Goal: Task Accomplishment & Management: Complete application form

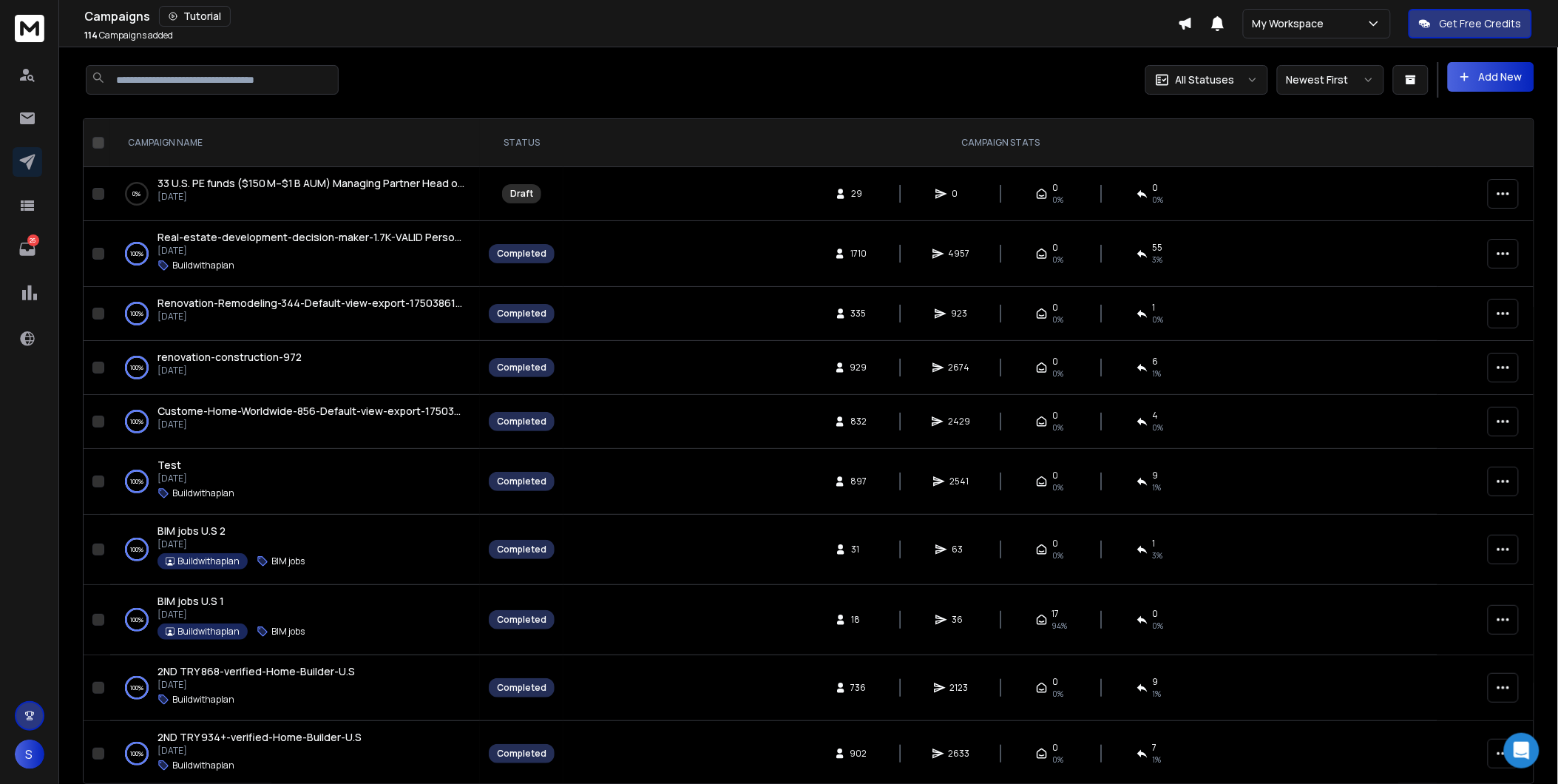
scroll to position [492, 0]
click at [1188, 17] on icon at bounding box center [1185, 23] width 15 height 15
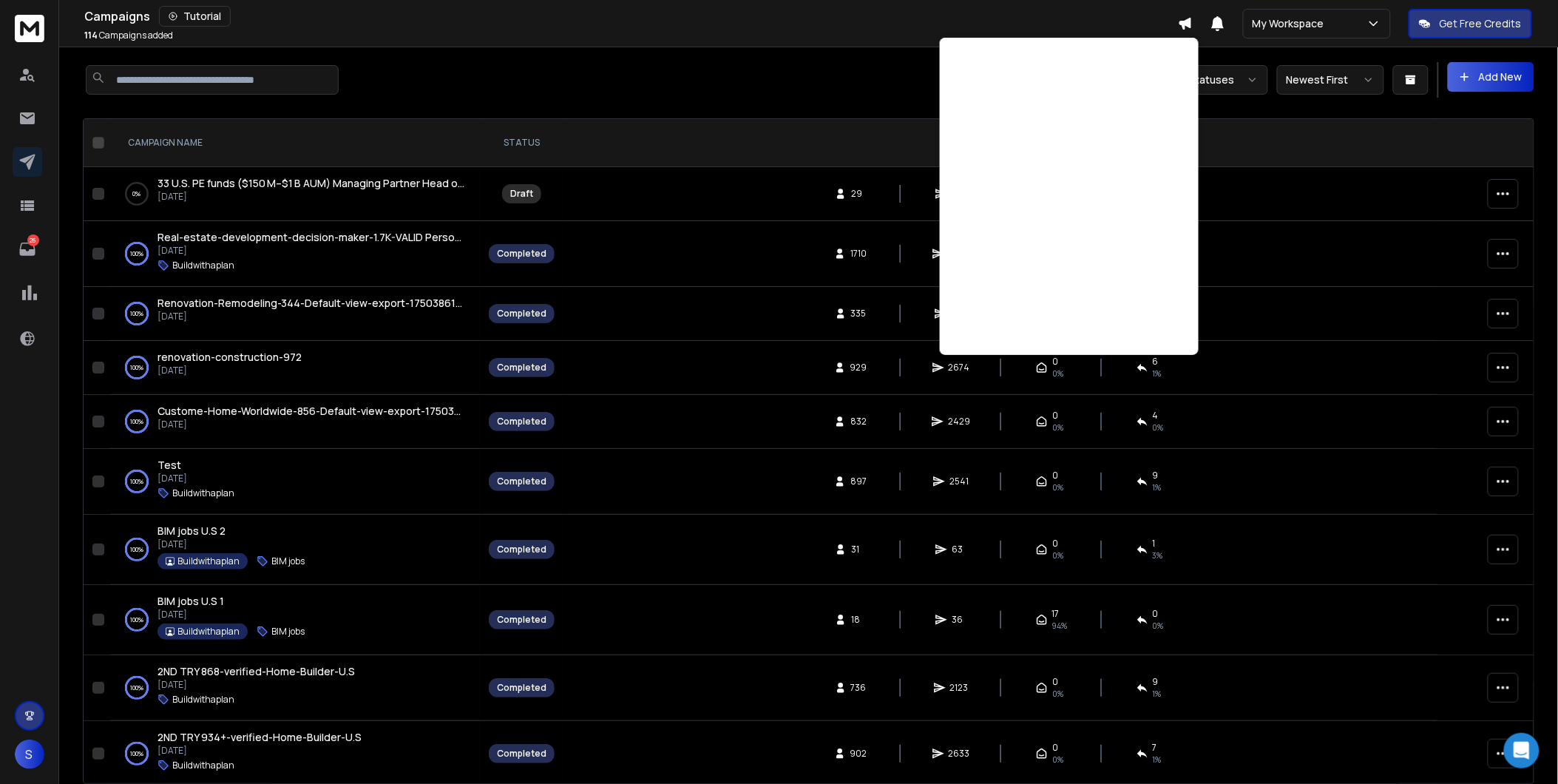
scroll to position [77, 0]
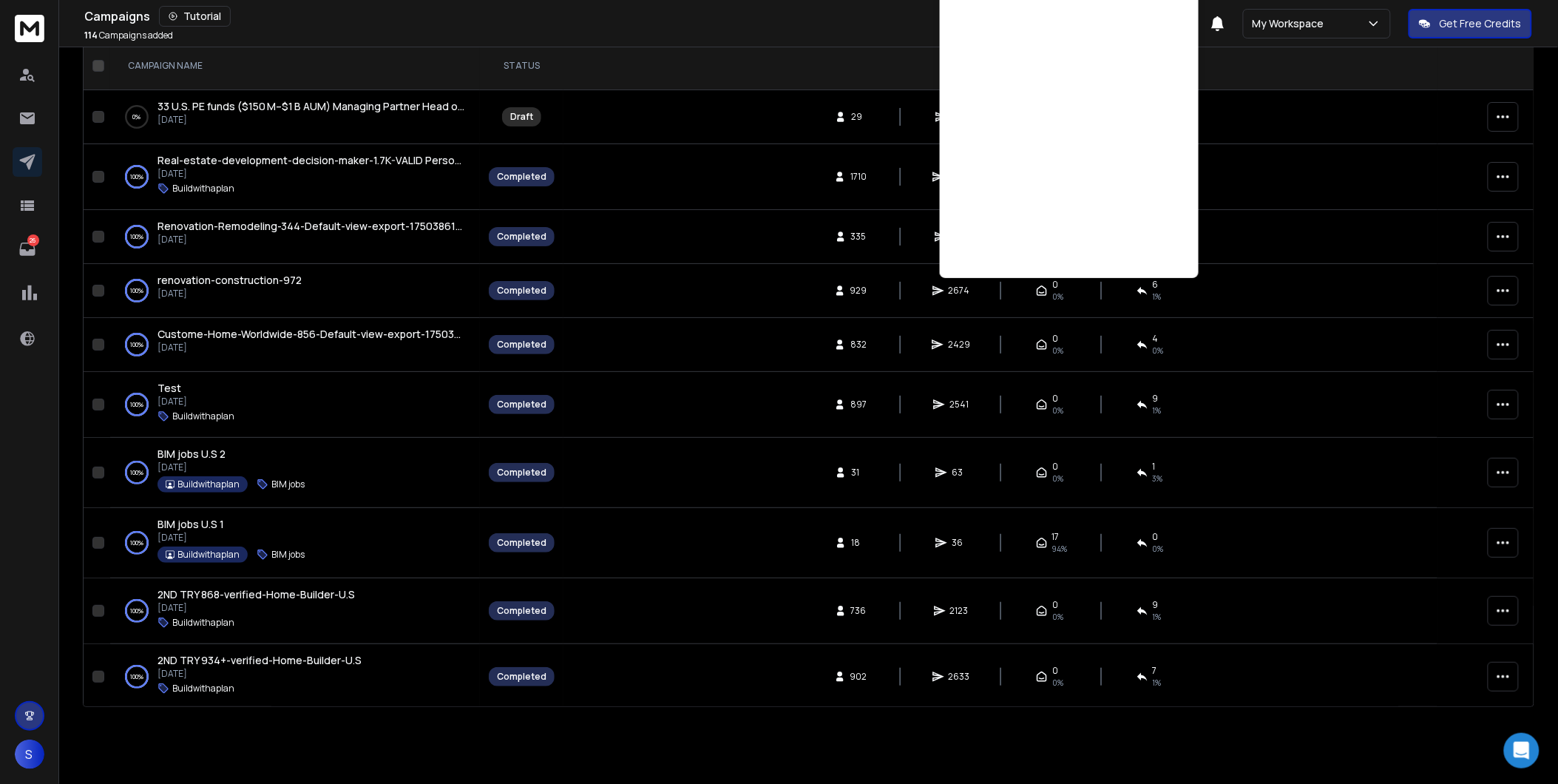
click at [800, 19] on div "Campaigns Tutorial" at bounding box center [631, 16] width 1094 height 21
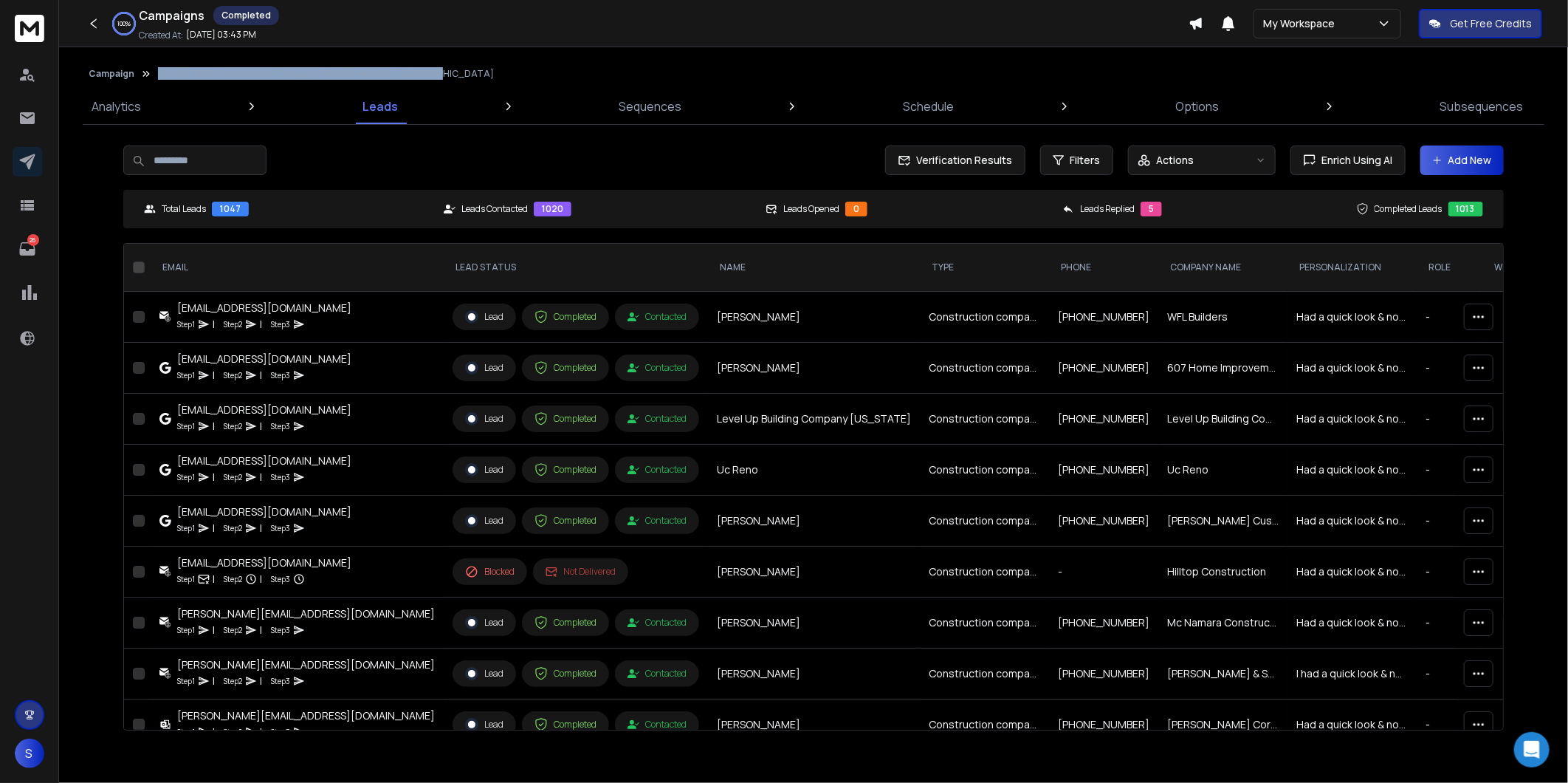
drag, startPoint x: 425, startPoint y: 72, endPoint x: 129, endPoint y: 82, distance: 296.2
click at [129, 82] on div "Campaign 2nd try 1089-Construction-Company-Filtered-leads-in-New-york" at bounding box center [813, 74] width 1461 height 24
click at [1110, 77] on div "Campaign 2nd try 1089-Construction-Company-Filtered-leads-in-New-york" at bounding box center [813, 74] width 1449 height 12
click at [30, 115] on icon at bounding box center [27, 118] width 18 height 18
click at [284, 144] on div "Verification Results Filters Actions Enrich Using AI Add New Total Leads 1047 L…" at bounding box center [813, 429] width 1461 height 581
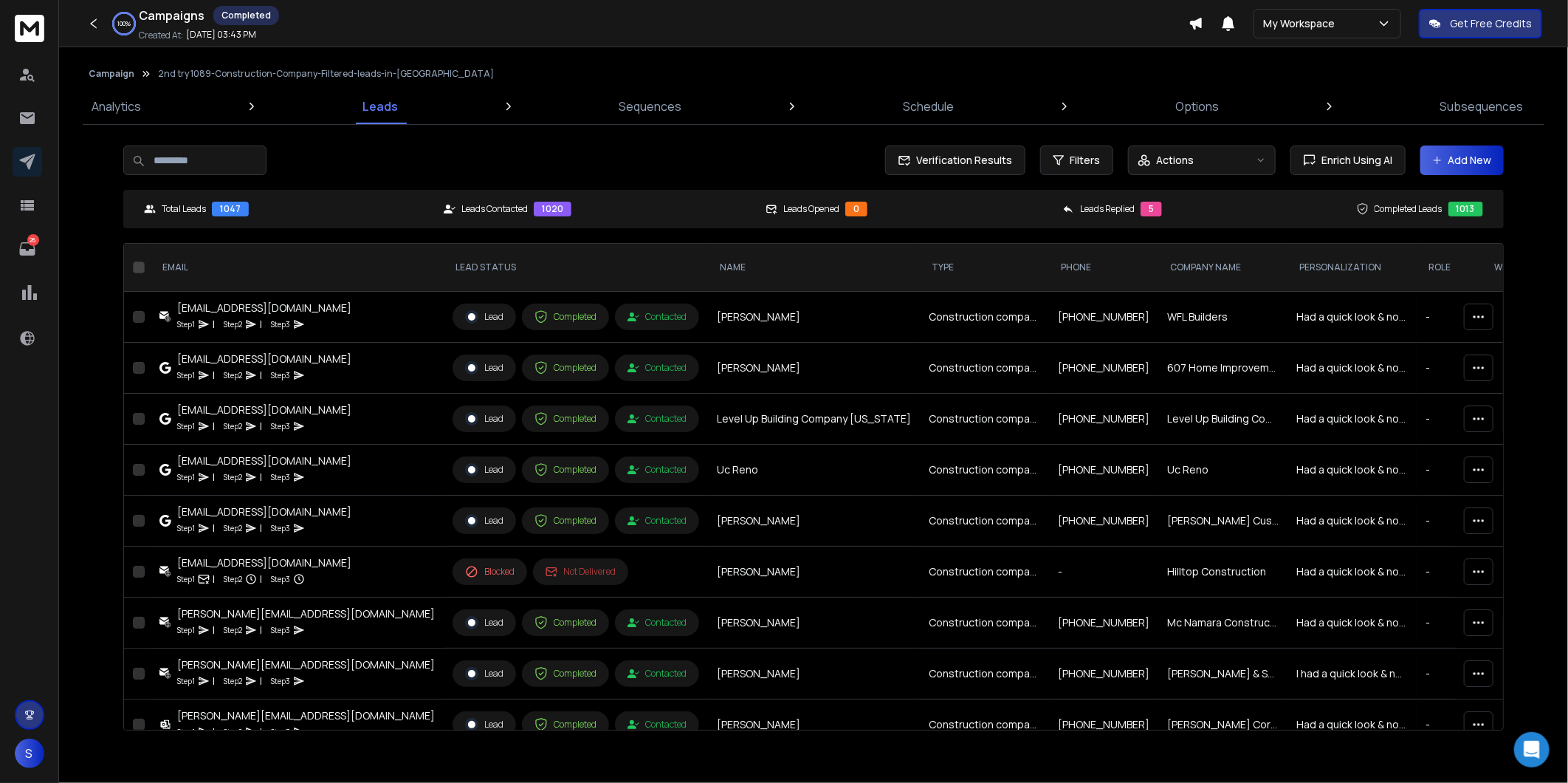
click at [242, 161] on input at bounding box center [195, 160] width 143 height 30
click at [400, 60] on div "Campaign 2nd try 1089-Construction-Company-Filtered-leads-in-New-york Analytics…" at bounding box center [813, 391] width 1509 height 689
click at [329, 68] on p "2nd try 1089-Construction-Company-Filtered-leads-in-[GEOGRAPHIC_DATA]" at bounding box center [325, 74] width 335 height 12
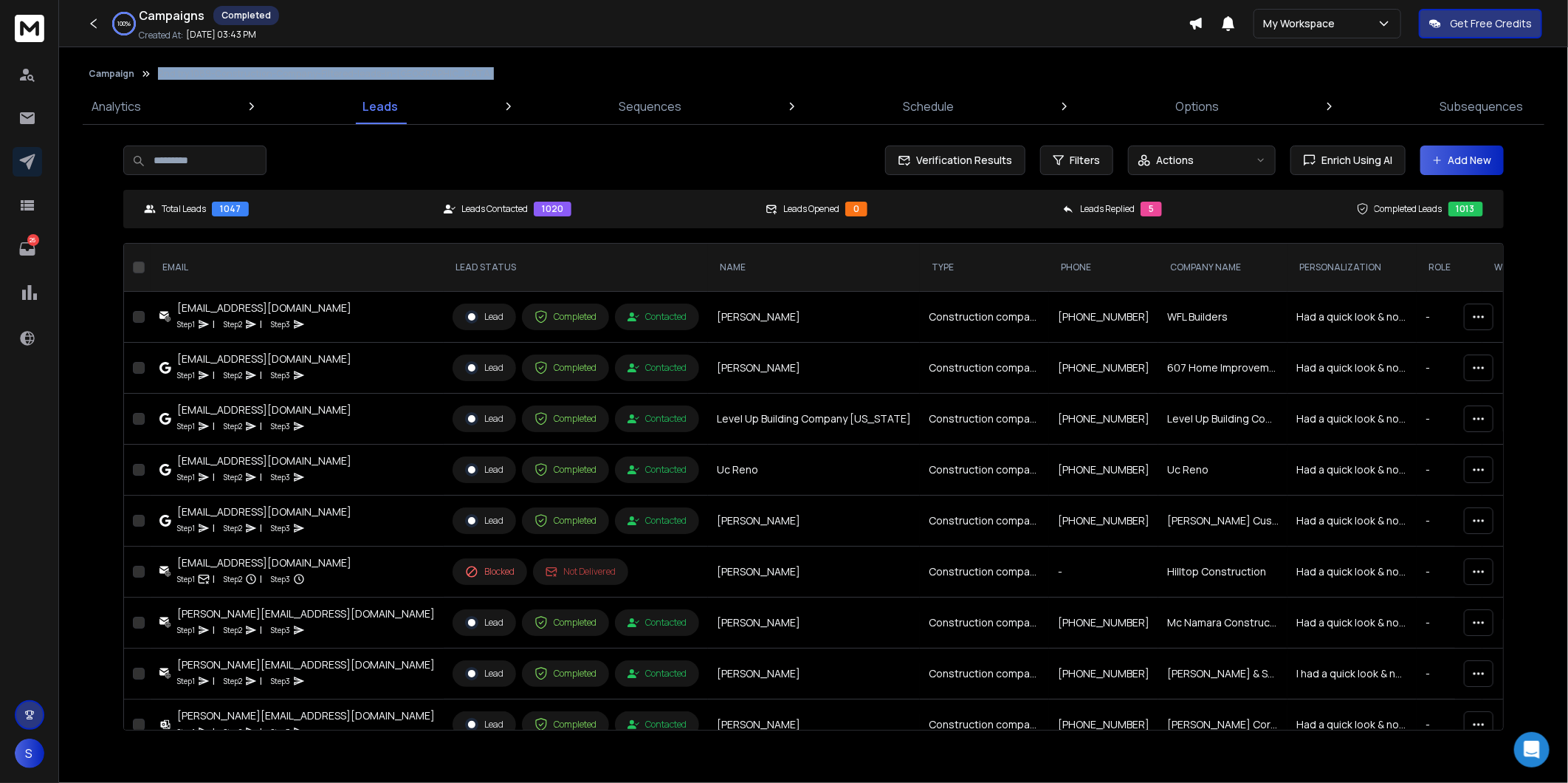
copy p "2nd try 1089-Construction-Company-Filtered-leads-in-[GEOGRAPHIC_DATA]"
click at [216, 62] on div "Campaign 2nd try 1089-Construction-Company-Filtered-leads-in-New-york" at bounding box center [813, 74] width 1461 height 24
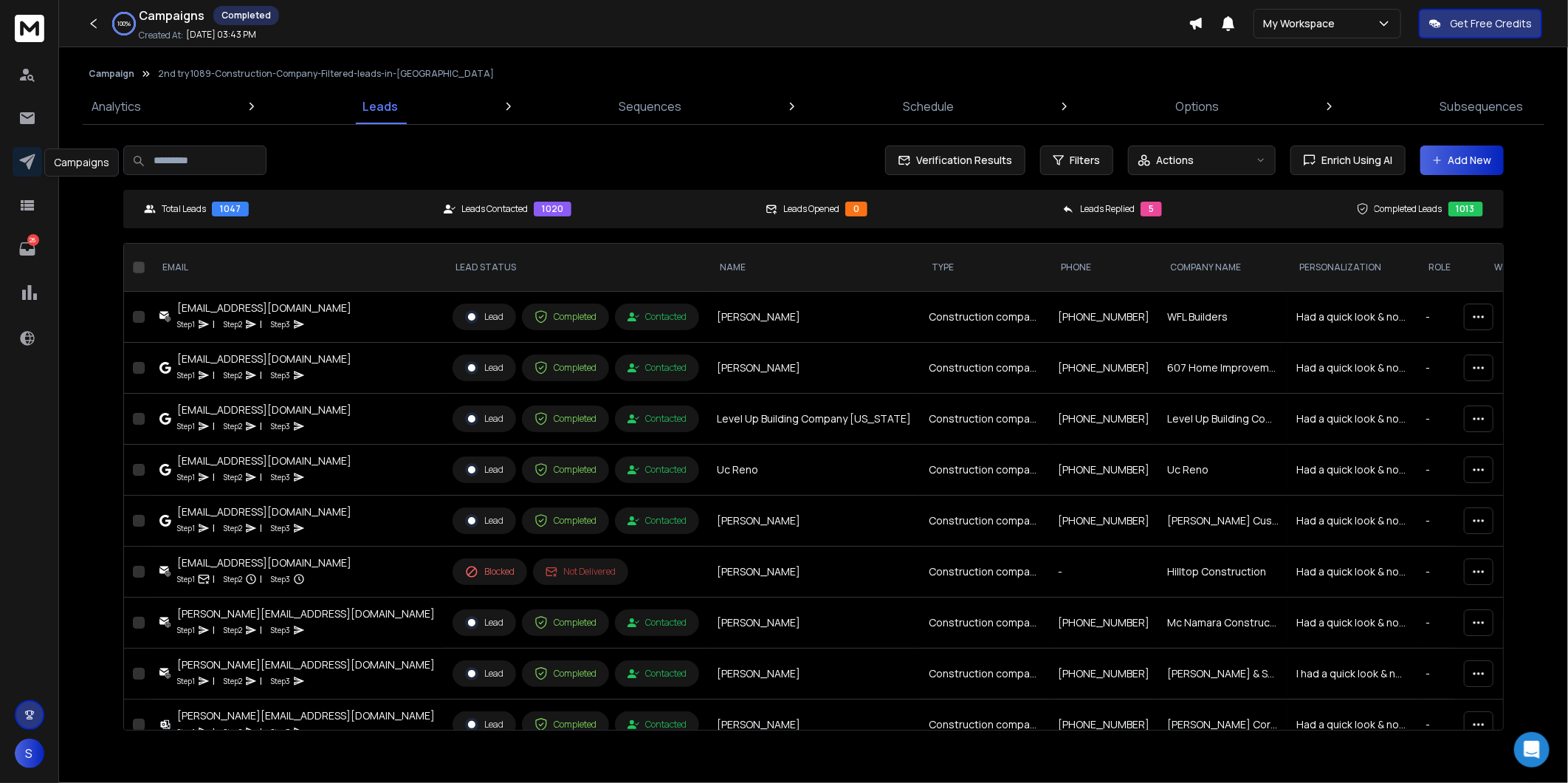
click at [24, 151] on link at bounding box center [27, 161] width 30 height 30
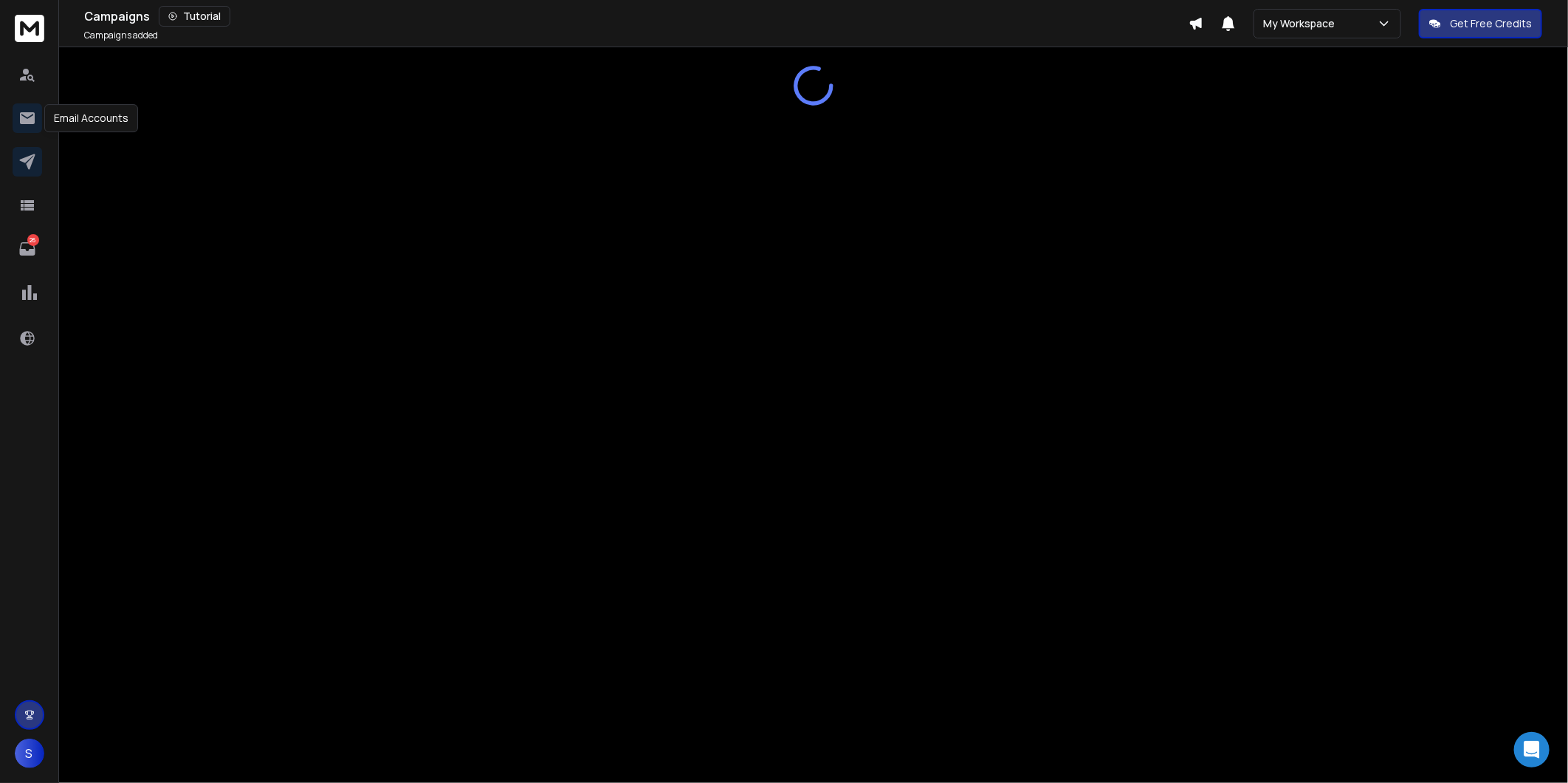
click at [28, 112] on icon at bounding box center [27, 118] width 18 height 18
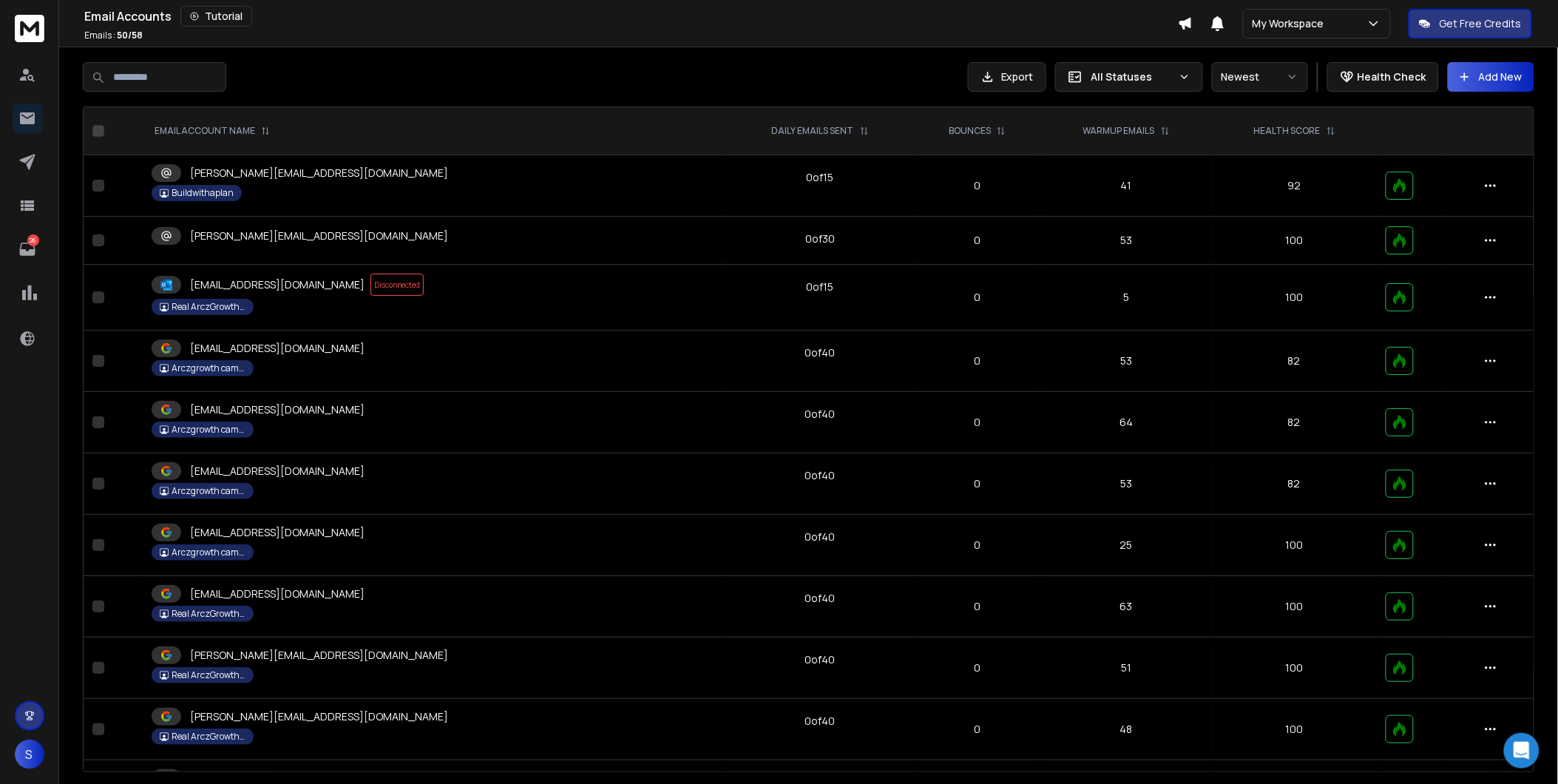
click at [1473, 73] on button "Add New" at bounding box center [1490, 77] width 86 height 30
click at [1473, 75] on button "Add New" at bounding box center [1490, 77] width 86 height 30
click at [1465, 63] on button "Add New" at bounding box center [1490, 77] width 86 height 30
click at [758, 64] on div at bounding box center [521, 77] width 876 height 30
click at [1495, 81] on button "Add New" at bounding box center [1490, 77] width 86 height 30
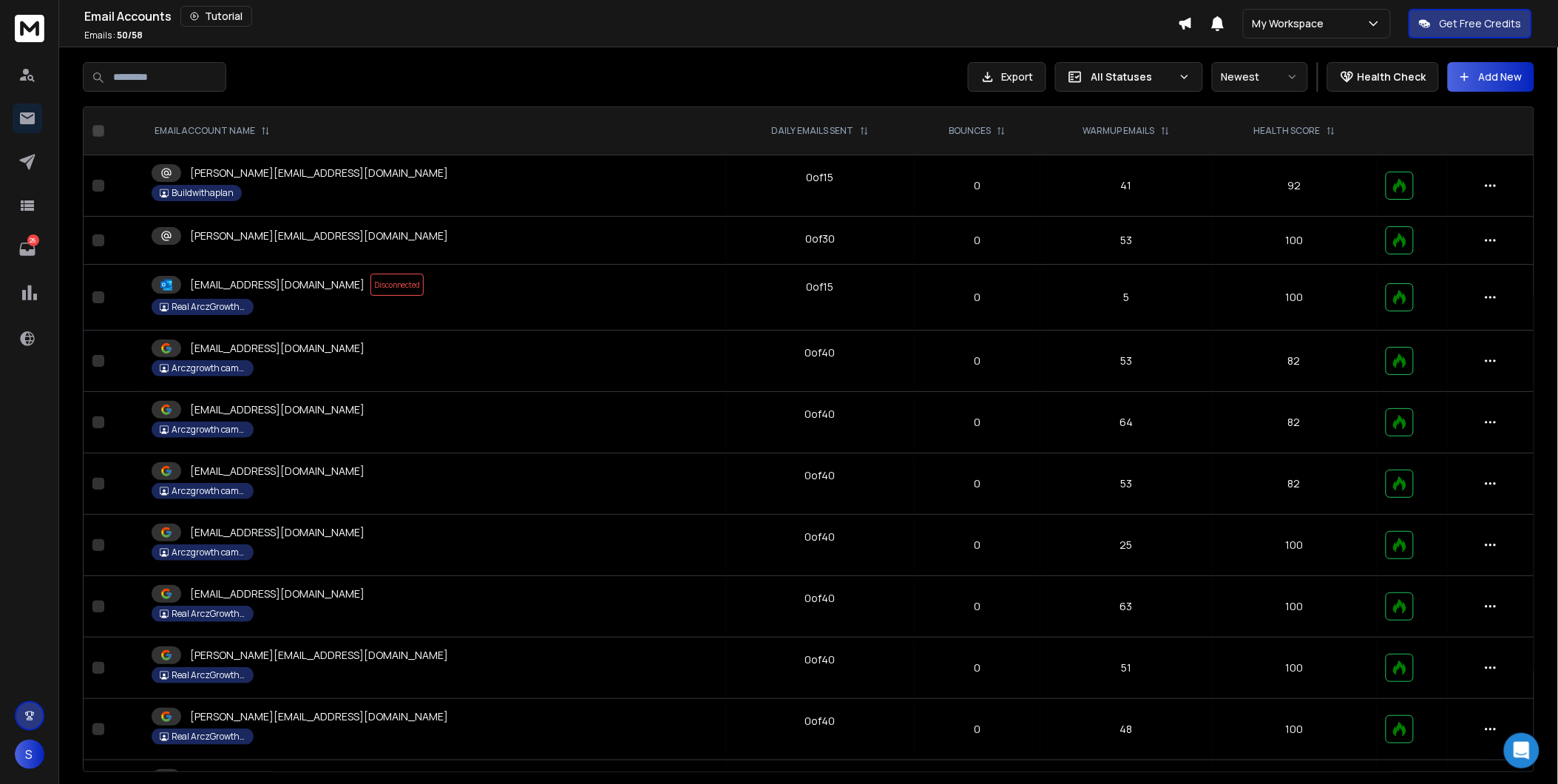
click at [1481, 74] on button "Add New" at bounding box center [1490, 77] width 86 height 30
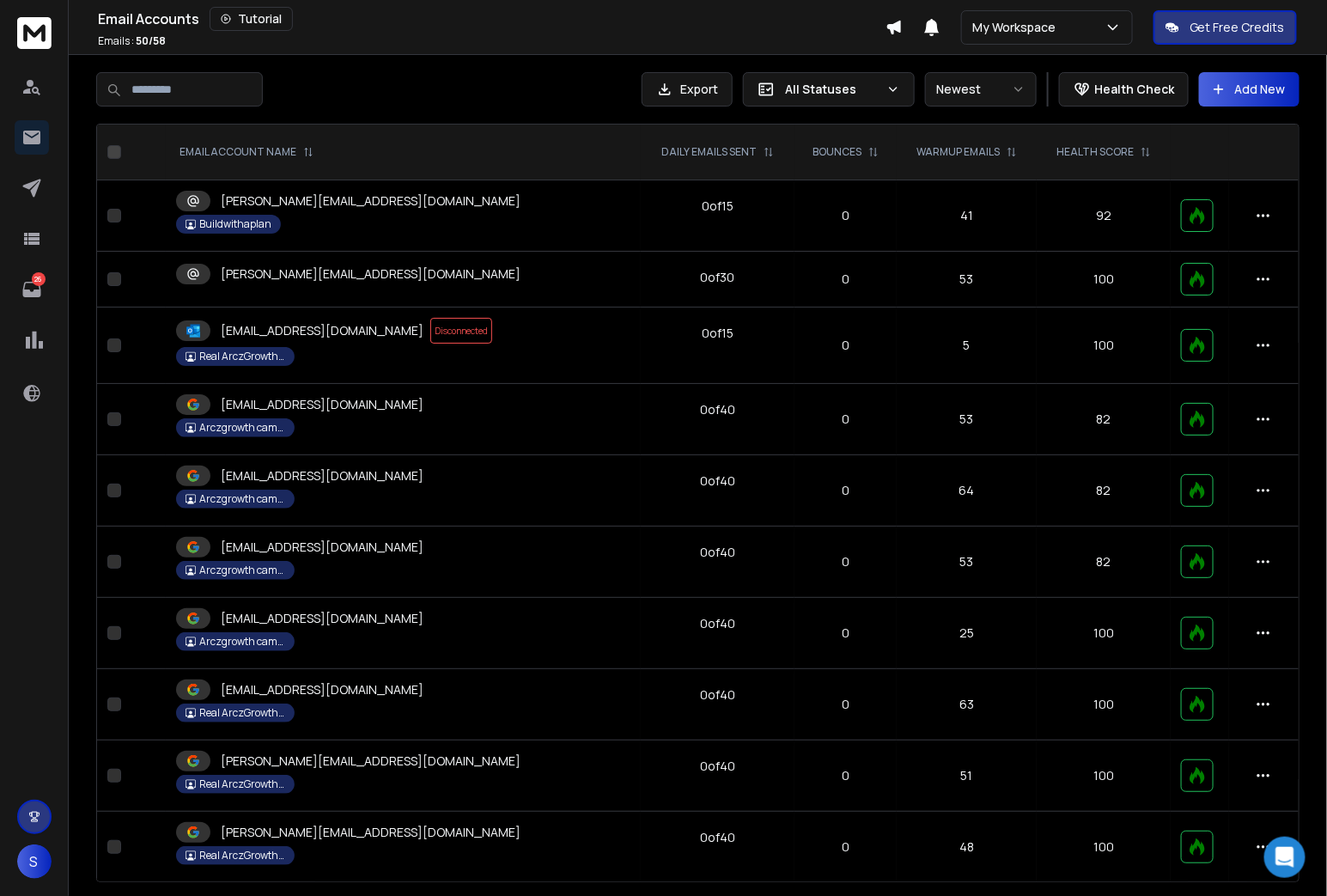
click at [461, 131] on th "EMAIL ACCOUNT NAME" at bounding box center [403, 152] width 475 height 56
drag, startPoint x: 232, startPoint y: 140, endPoint x: 359, endPoint y: 101, distance: 132.9
click at [359, 101] on div "Export All Statuses Newest Health Check Add New EMAIL ACCOUNT NAME DAILY EMAILS…" at bounding box center [698, 477] width 1204 height 810
drag, startPoint x: 359, startPoint y: 101, endPoint x: 320, endPoint y: 113, distance: 40.8
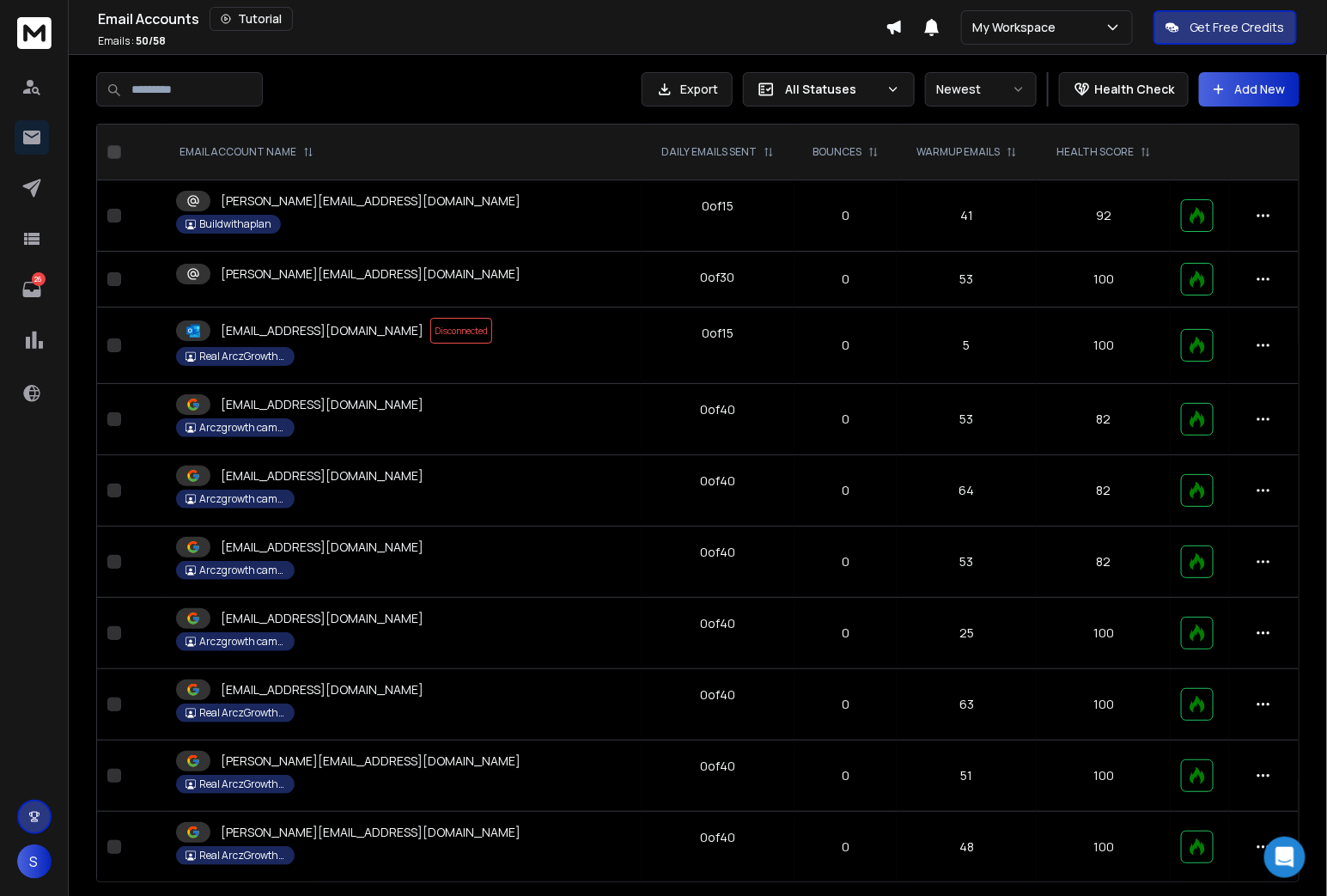
click at [320, 113] on div "Export All Statuses Newest Health Check Add New EMAIL ACCOUNT NAME DAILY EMAILS…" at bounding box center [698, 477] width 1204 height 810
drag, startPoint x: 182, startPoint y: 144, endPoint x: 1207, endPoint y: 178, distance: 1025.6
click at [1207, 178] on tr "EMAIL ACCOUNT NAME DAILY EMAILS SENT BOUNCES WARMUP EMAILS HEALTH SCORE" at bounding box center [698, 152] width 1202 height 56
click at [376, 81] on div at bounding box center [364, 89] width 535 height 35
drag, startPoint x: 174, startPoint y: 157, endPoint x: 1127, endPoint y: 146, distance: 953.1
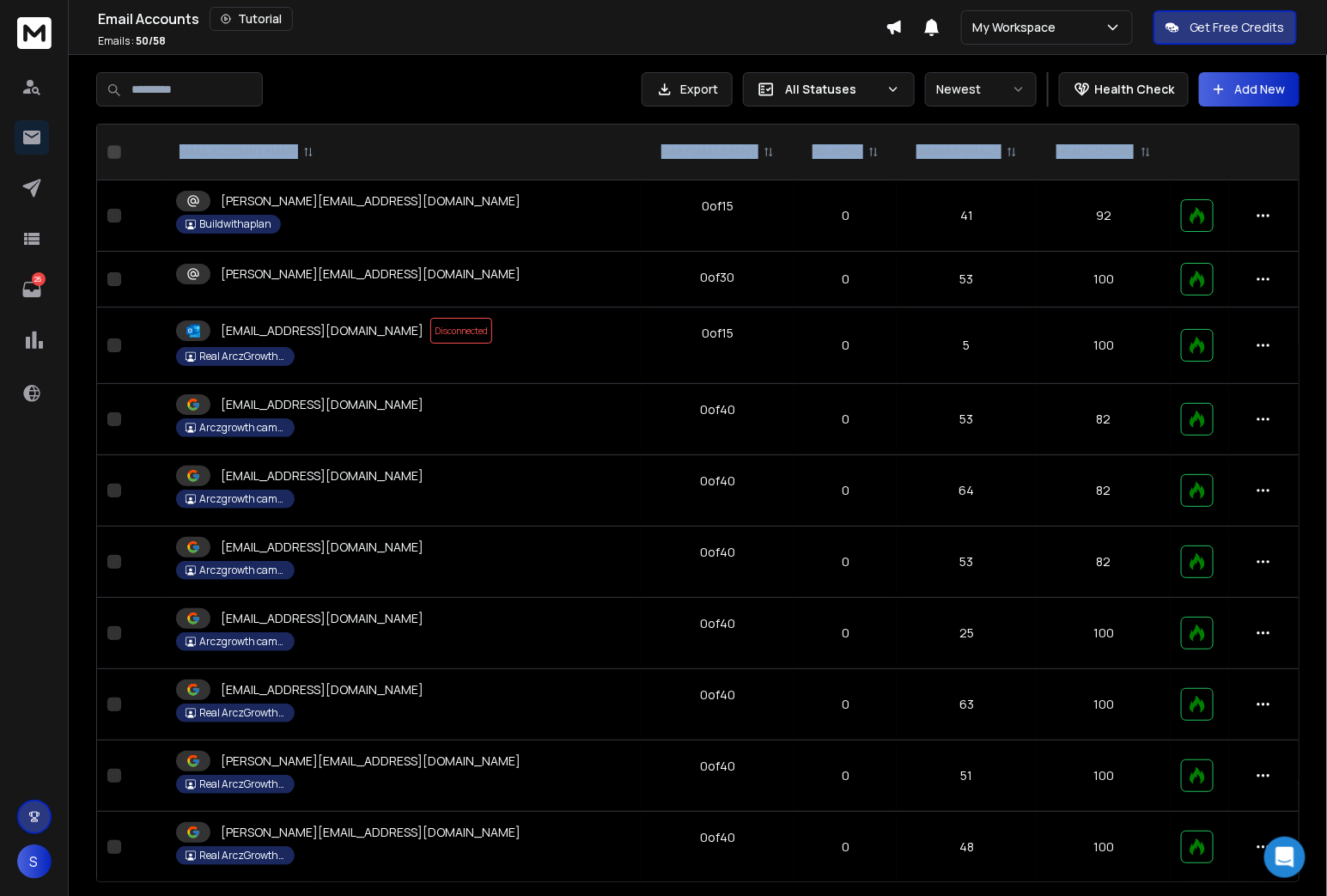
click at [1127, 146] on tr "EMAIL ACCOUNT NAME DAILY EMAILS SENT BOUNCES WARMUP EMAILS HEALTH SCORE" at bounding box center [698, 152] width 1202 height 56
click at [490, 85] on div at bounding box center [364, 89] width 535 height 35
click at [1249, 88] on button "Add New" at bounding box center [1249, 89] width 100 height 35
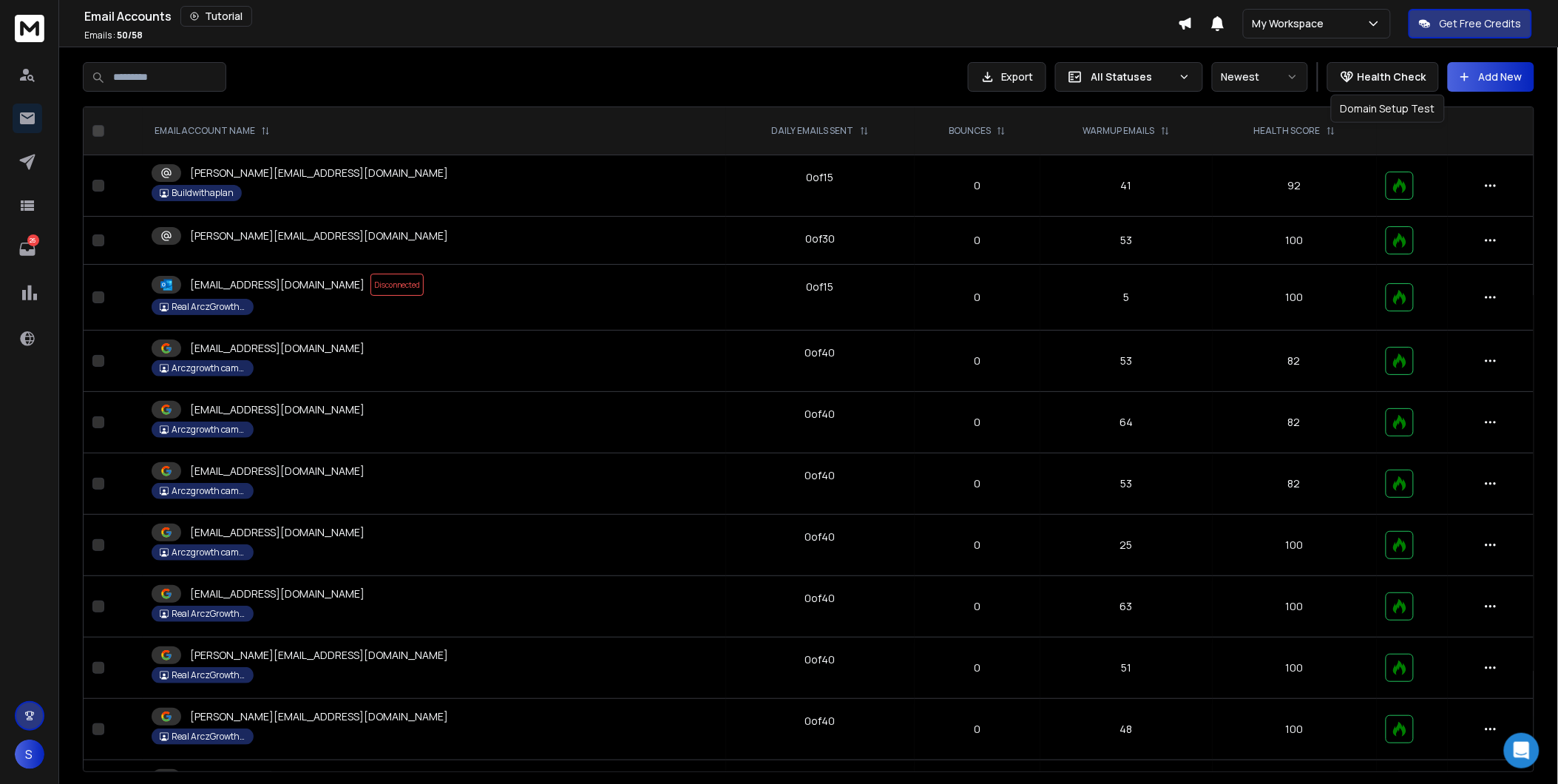
click at [1462, 77] on icon at bounding box center [1465, 77] width 9 height 9
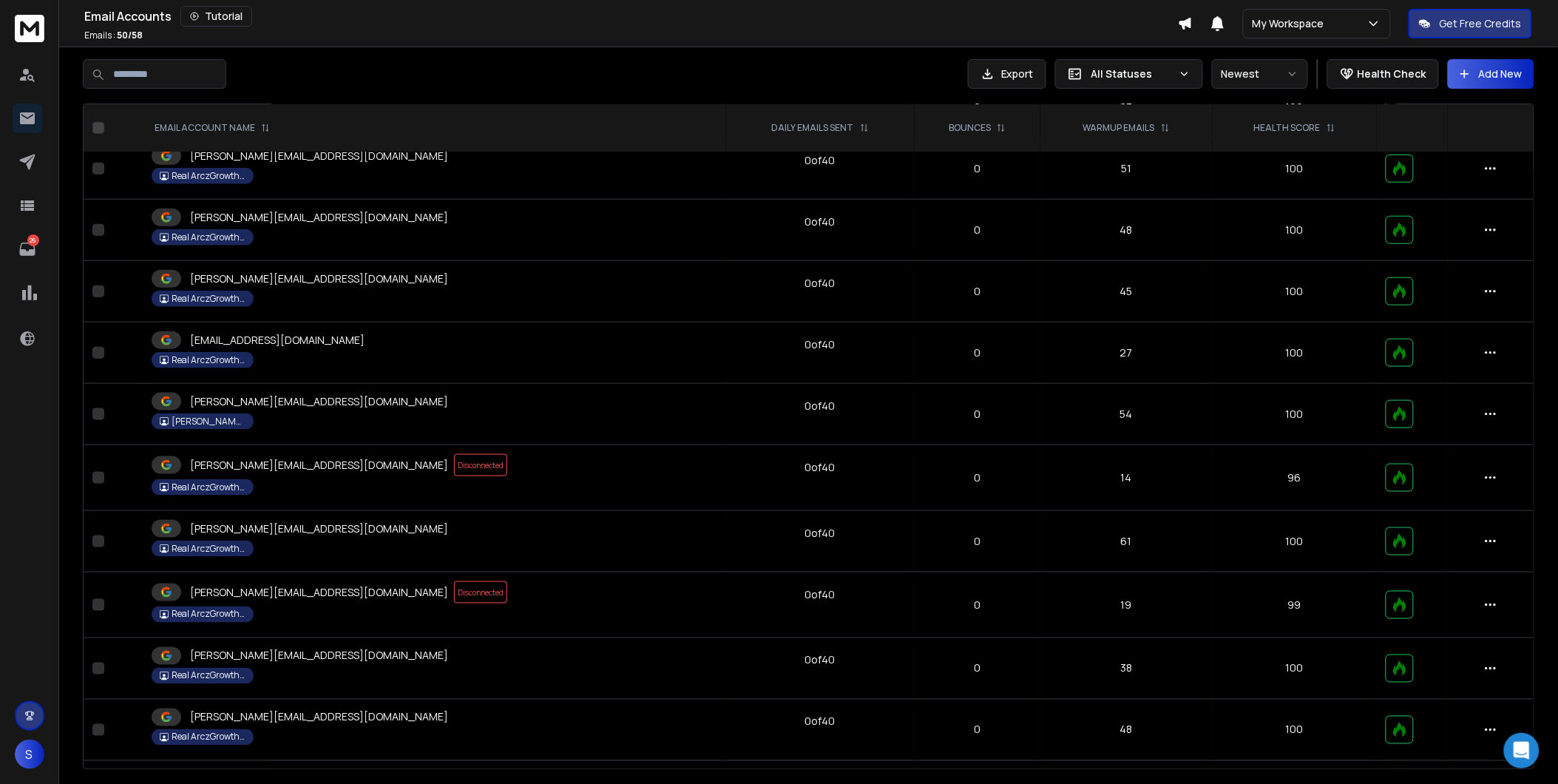
scroll to position [414, 0]
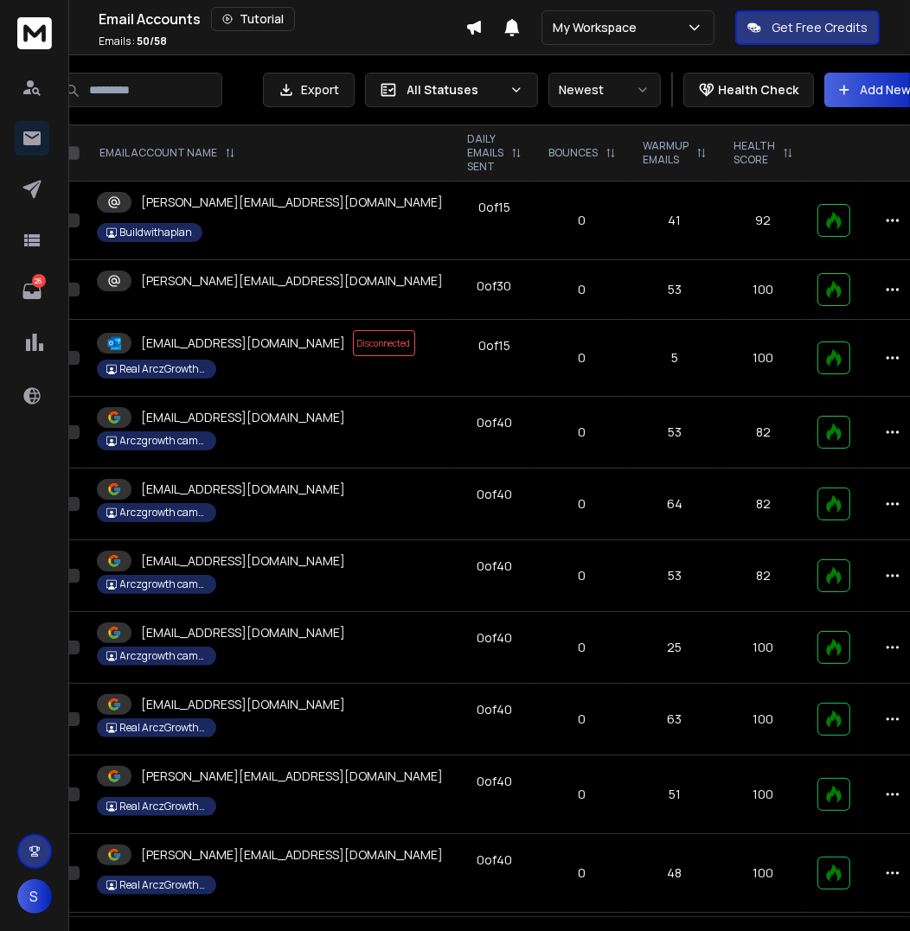
click at [849, 85] on button "Add New" at bounding box center [874, 90] width 101 height 35
click at [824, 95] on button "Add New" at bounding box center [874, 90] width 101 height 35
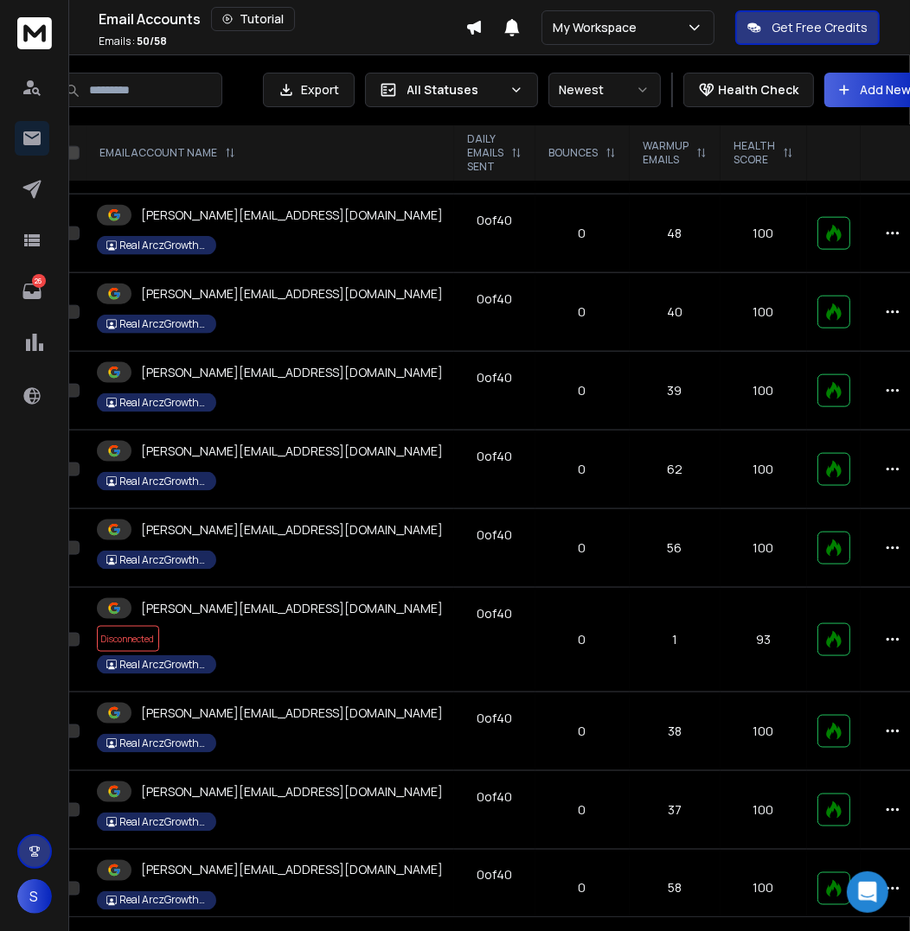
scroll to position [1345, 0]
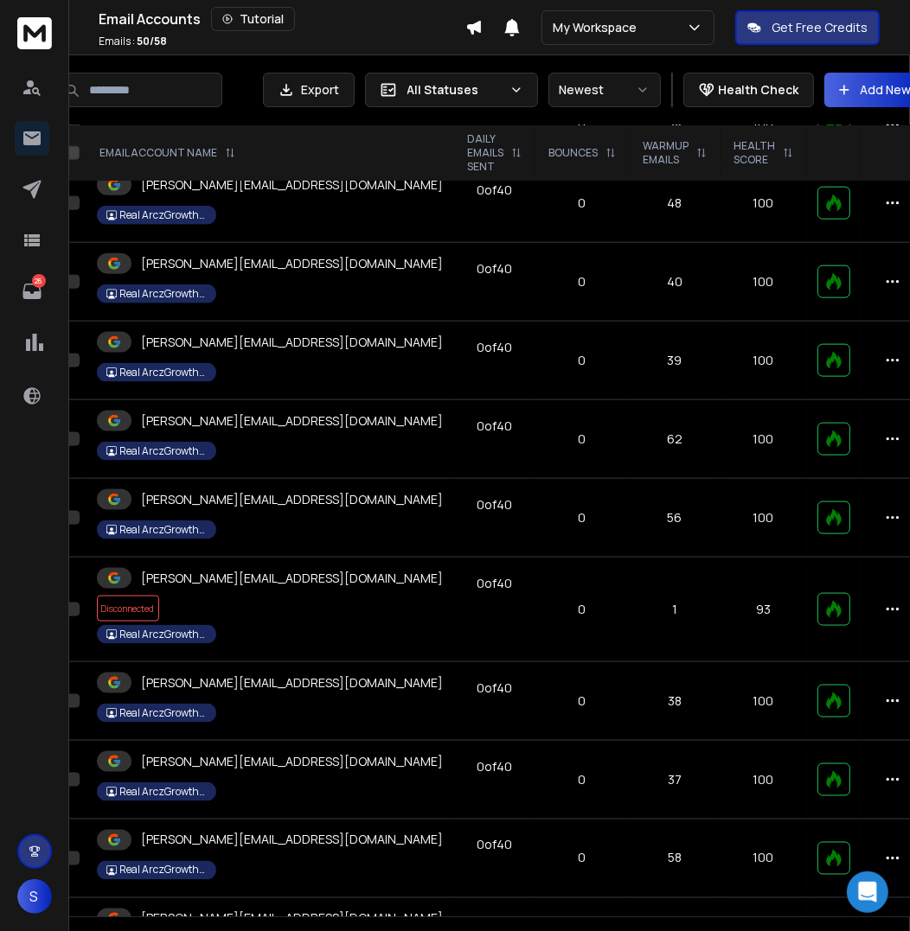
click at [828, 89] on button "Add New" at bounding box center [874, 90] width 101 height 35
drag, startPoint x: 817, startPoint y: 92, endPoint x: 750, endPoint y: 109, distance: 69.6
click at [750, 109] on div "Export All Statuses Newest Health Check Add New EMAIL ACCOUNT NAME DAILY EMAILS…" at bounding box center [489, 495] width 871 height 845
click at [838, 93] on icon at bounding box center [844, 90] width 12 height 12
click at [837, 96] on button "Add New" at bounding box center [874, 90] width 101 height 35
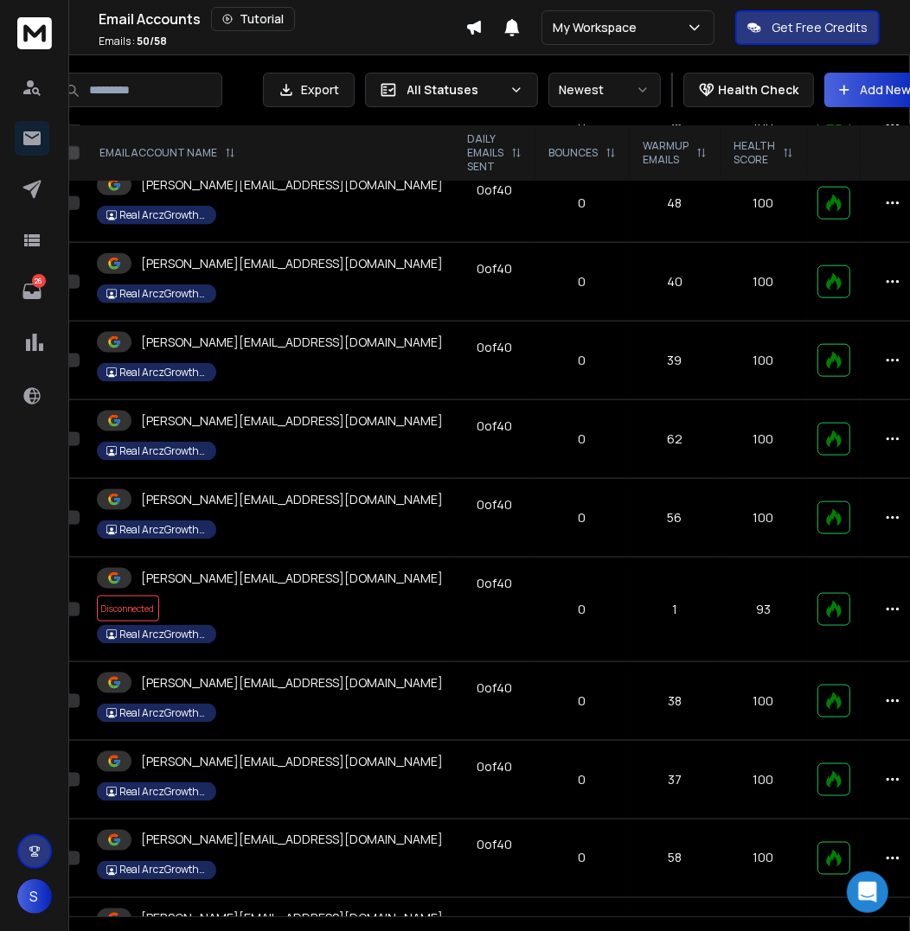
click at [833, 86] on button "Add New" at bounding box center [874, 90] width 101 height 35
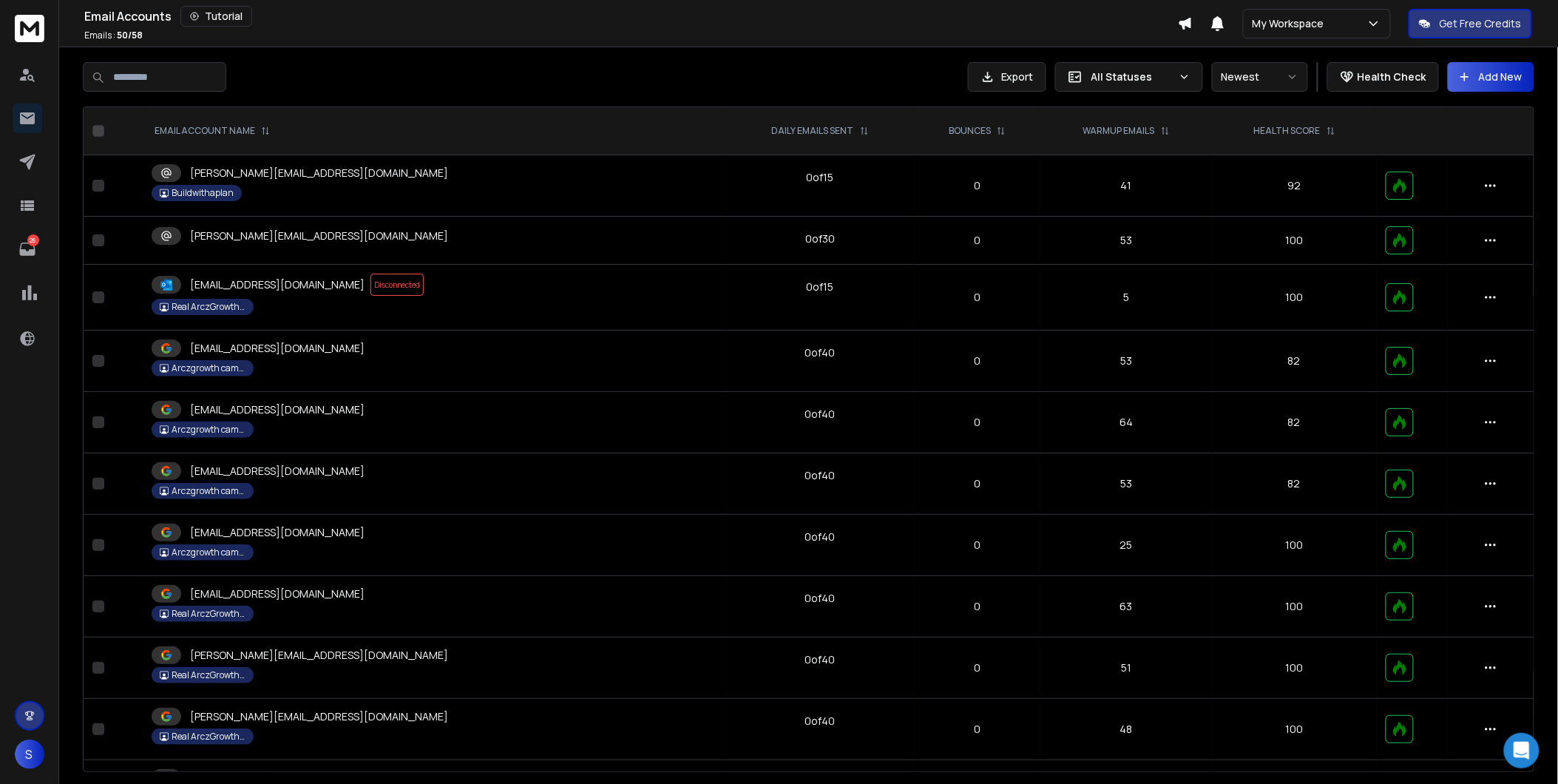
drag, startPoint x: 1510, startPoint y: 83, endPoint x: 1492, endPoint y: 92, distance: 20.1
click at [1510, 83] on button "Add New" at bounding box center [1490, 77] width 86 height 30
drag, startPoint x: 1484, startPoint y: 80, endPoint x: 1476, endPoint y: 83, distance: 8.5
click at [1484, 80] on button "Add New" at bounding box center [1490, 77] width 86 height 30
click at [1489, 89] on button "Add New" at bounding box center [1490, 77] width 86 height 30
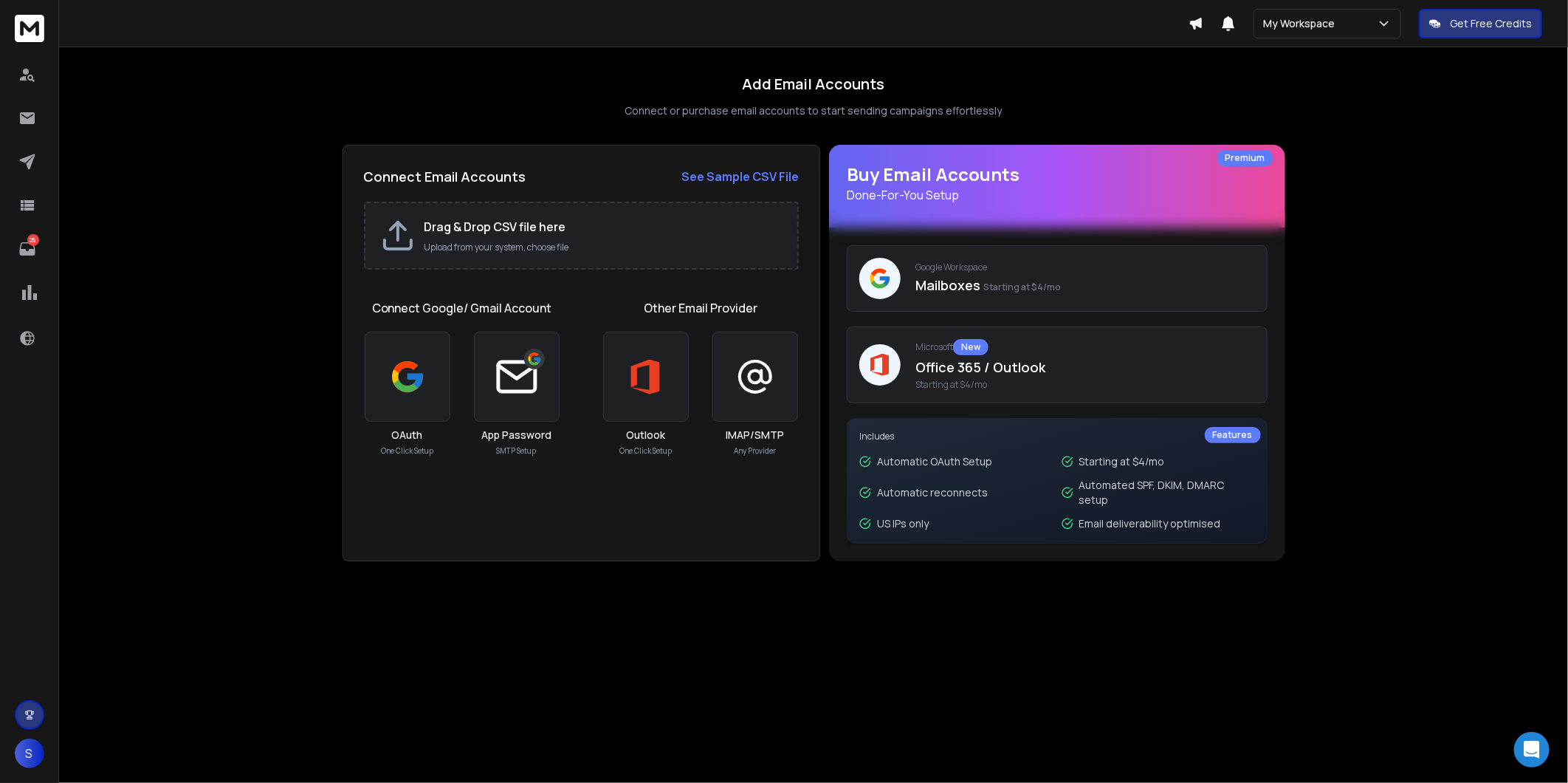
click at [638, 394] on div at bounding box center [645, 377] width 37 height 41
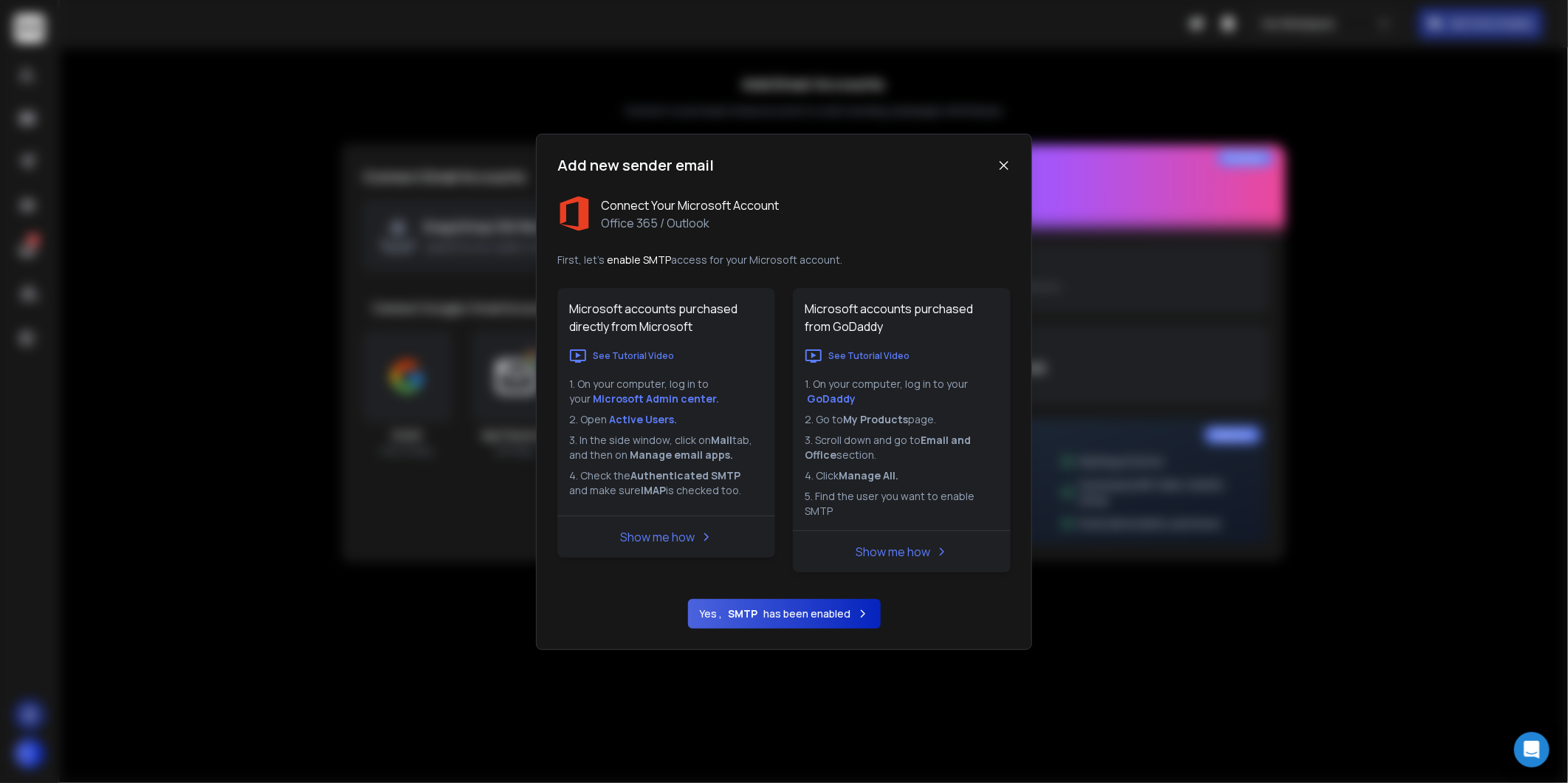
click at [784, 609] on button "Yes , SMTP has been enabled" at bounding box center [784, 613] width 193 height 30
